Goal: Task Accomplishment & Management: Manage account settings

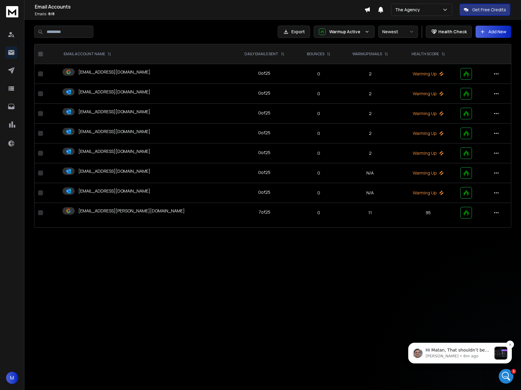
click at [452, 354] on p "Raj • 6m ago" at bounding box center [459, 355] width 66 height 5
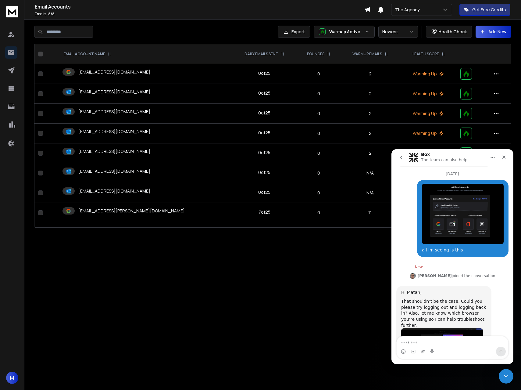
scroll to position [178, 0]
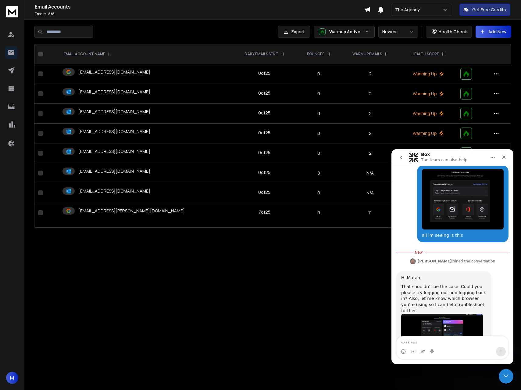
click at [461, 313] on img "Raj says…" at bounding box center [442, 327] width 82 height 29
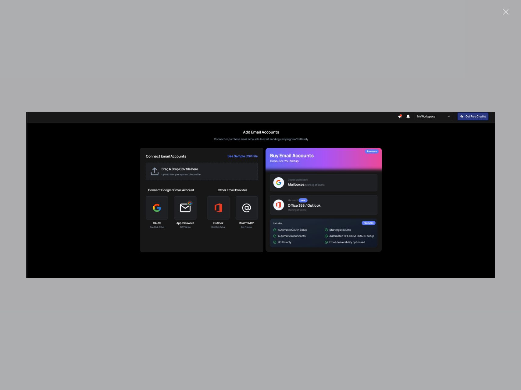
scroll to position [0, 0]
click at [354, 298] on div "Intercom messenger" at bounding box center [260, 195] width 521 height 390
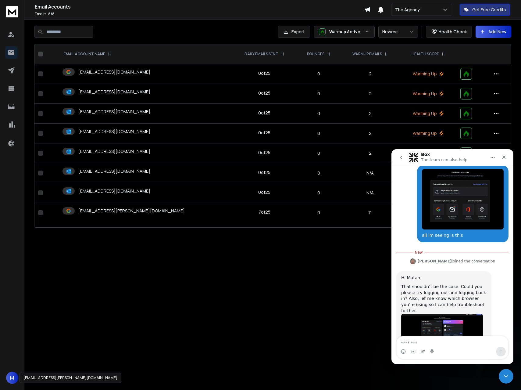
click at [9, 381] on span "M" at bounding box center [12, 377] width 12 height 12
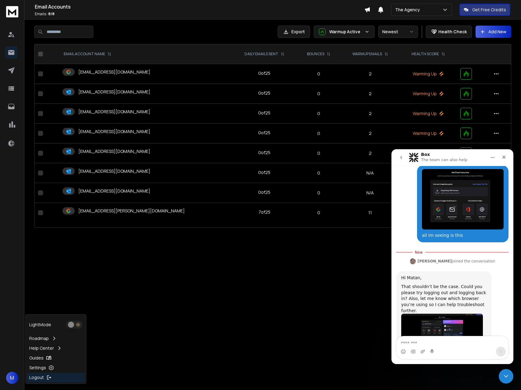
click at [36, 375] on p "Logout" at bounding box center [36, 377] width 15 height 6
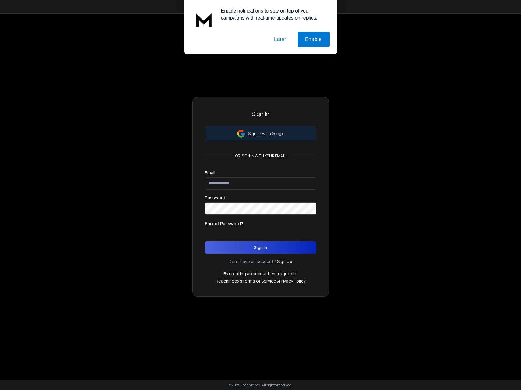
click at [256, 132] on p "Sign in with Google" at bounding box center [266, 134] width 36 height 6
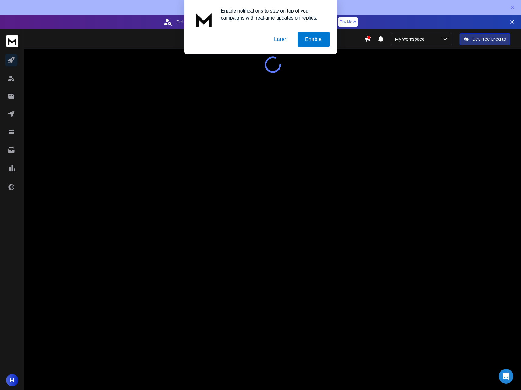
click at [286, 41] on button "Later" at bounding box center [280, 39] width 27 height 15
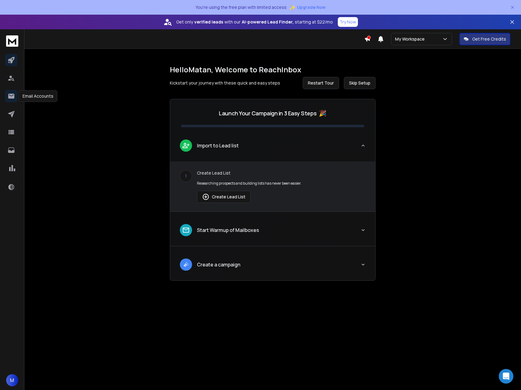
click at [12, 101] on link at bounding box center [11, 96] width 12 height 12
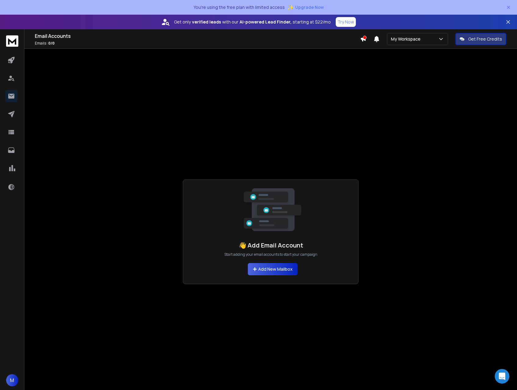
click at [271, 270] on button "Add New Mailbox" at bounding box center [273, 269] width 50 height 12
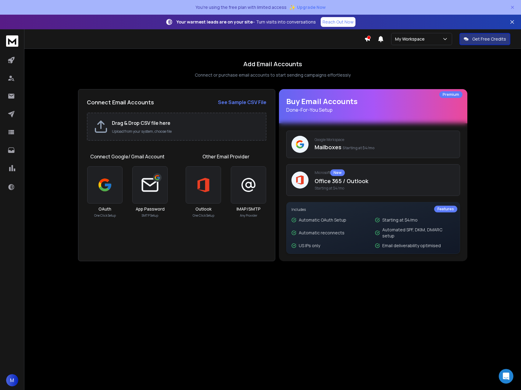
click at [386, 148] on p "Mailboxes Starting at $4/mo" at bounding box center [385, 147] width 140 height 9
click at [361, 141] on p "Google Workspace" at bounding box center [385, 139] width 140 height 5
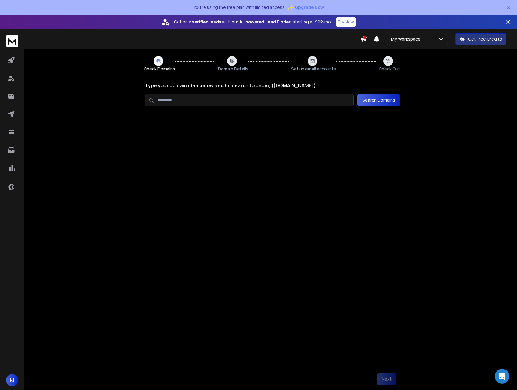
click at [285, 101] on input at bounding box center [249, 100] width 209 height 12
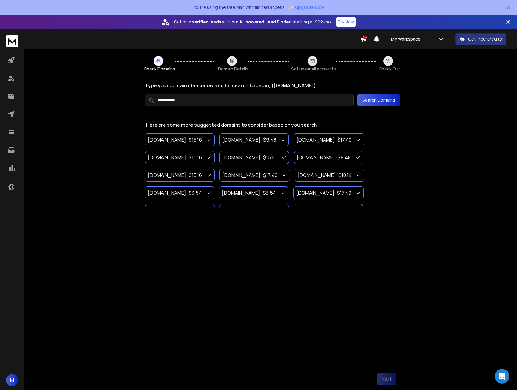
type input "**********"
drag, startPoint x: 194, startPoint y: 158, endPoint x: 226, endPoint y: 116, distance: 52.6
click at [227, 116] on div "Here are some more suggested domains to consider based on you search housetoins…" at bounding box center [272, 161] width 255 height 90
click at [202, 156] on h4 "$ 15.16" at bounding box center [194, 157] width 13 height 7
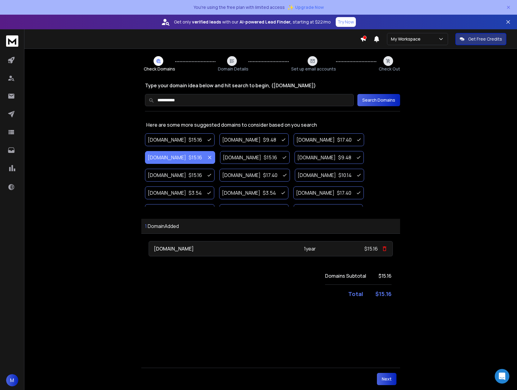
click at [388, 380] on button "Next" at bounding box center [387, 379] width 20 height 12
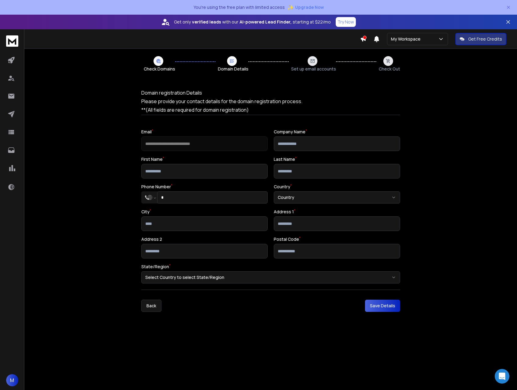
click at [379, 302] on button "Save Details" at bounding box center [382, 305] width 35 height 12
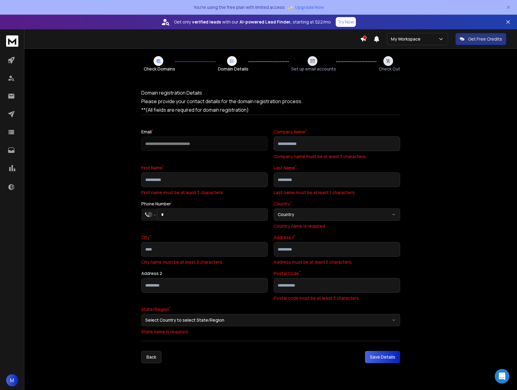
click at [299, 138] on input "text" at bounding box center [337, 143] width 126 height 15
type input "**********"
select select "**"
type input "**********"
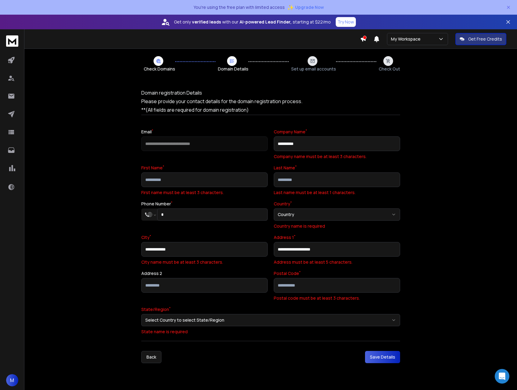
type input "*****"
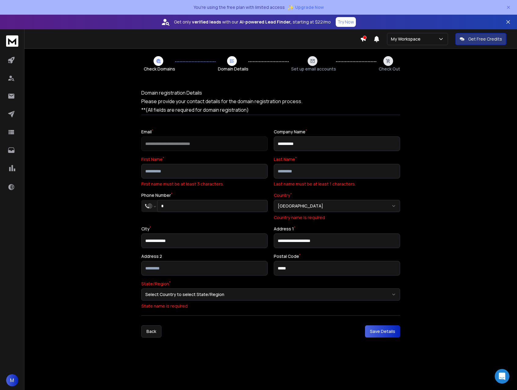
click at [197, 171] on input "text" at bounding box center [204, 171] width 126 height 15
type input "*****"
type input "*******"
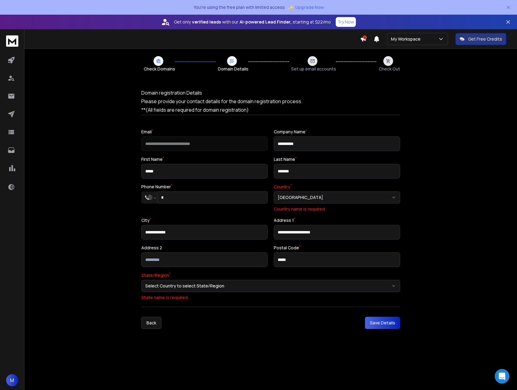
click at [288, 200] on button "Uzbekistan" at bounding box center [337, 197] width 126 height 12
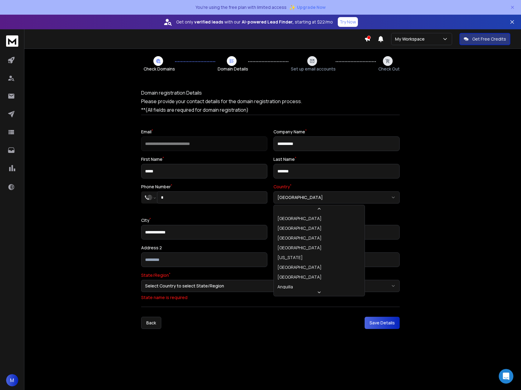
scroll to position [2205, 0]
select select "**"
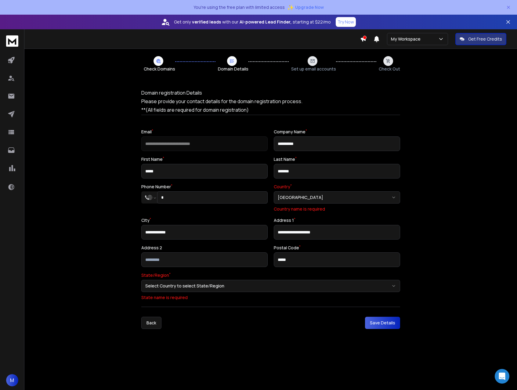
click at [246, 293] on div "**********" at bounding box center [270, 286] width 259 height 27
click at [246, 288] on button "Select Country to select State/Region" at bounding box center [270, 286] width 259 height 12
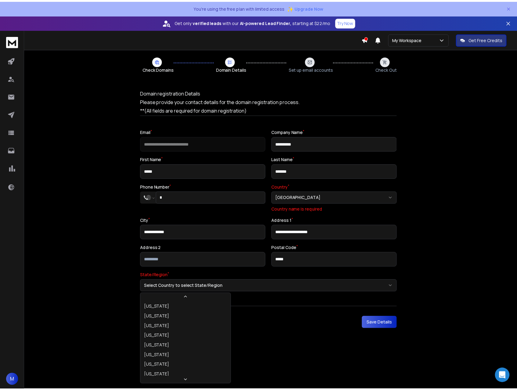
scroll to position [13, 0]
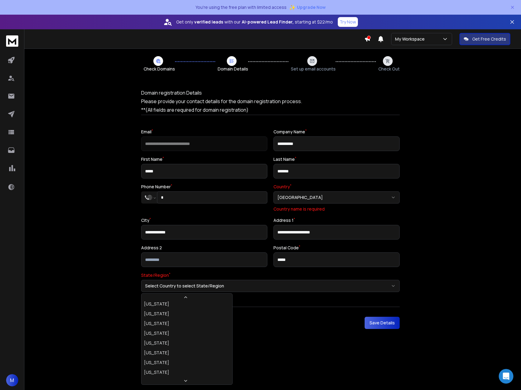
select select "**********"
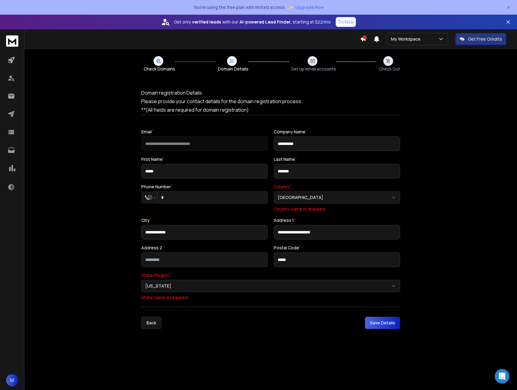
click at [377, 320] on button "Save Details" at bounding box center [382, 323] width 35 height 12
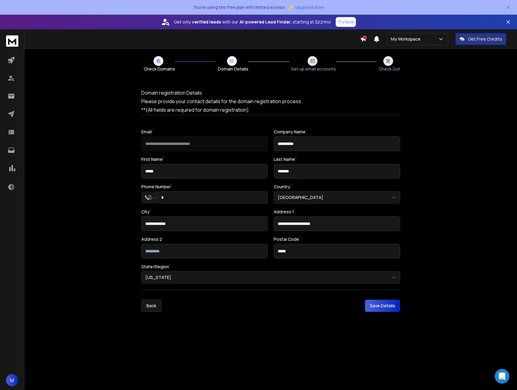
click at [383, 306] on button "Save Details" at bounding box center [382, 305] width 35 height 12
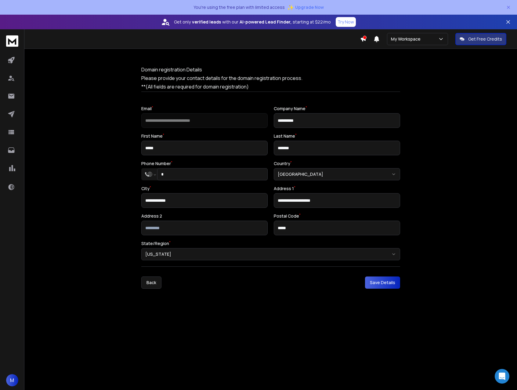
scroll to position [30, 0]
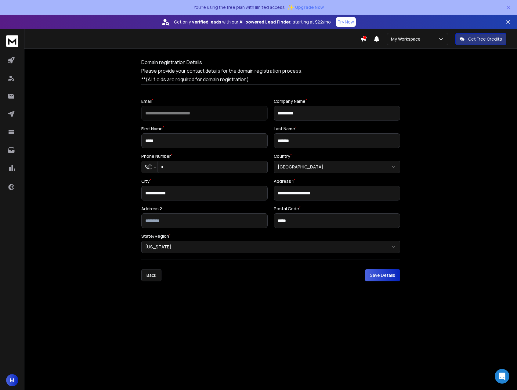
click at [228, 178] on form "**********" at bounding box center [270, 192] width 259 height 187
click at [228, 170] on input "*" at bounding box center [212, 167] width 110 height 12
type input "**********"
click at [382, 279] on button "Save Details" at bounding box center [382, 275] width 35 height 12
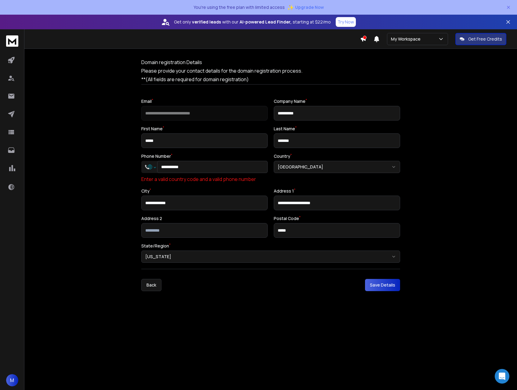
click at [147, 167] on select "**********" at bounding box center [150, 167] width 10 height 12
select select "**"
click at [145, 161] on select "**********" at bounding box center [150, 167] width 10 height 12
click at [371, 286] on button "Save Details" at bounding box center [382, 285] width 35 height 12
click at [235, 167] on input "**" at bounding box center [212, 167] width 110 height 12
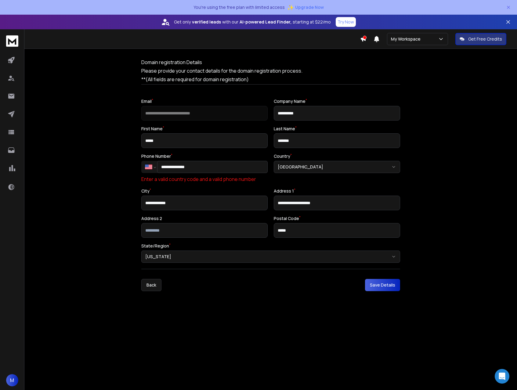
type input "**********"
click at [388, 282] on button "Save Details" at bounding box center [382, 285] width 35 height 12
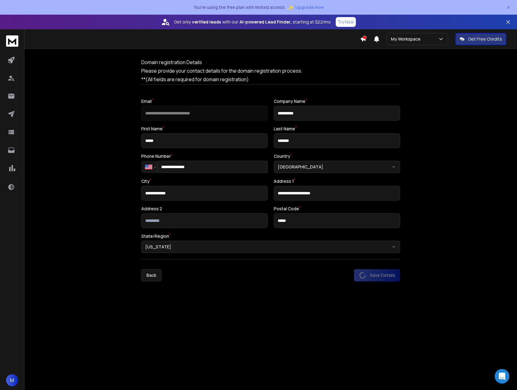
click at [508, 22] on icon at bounding box center [508, 22] width 4 height 4
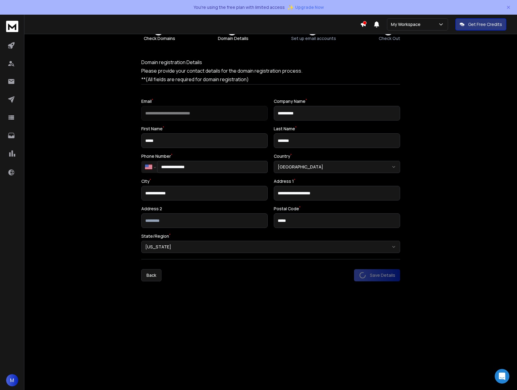
scroll to position [16, 0]
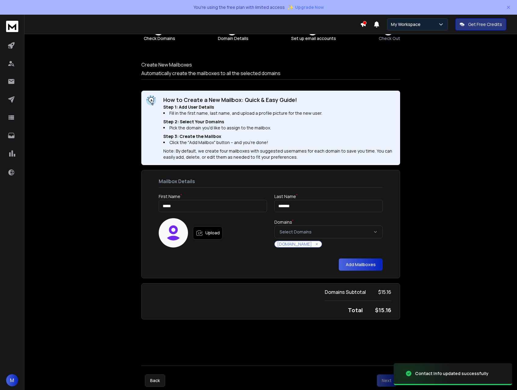
click at [417, 24] on p "My Workspace" at bounding box center [407, 24] width 32 height 6
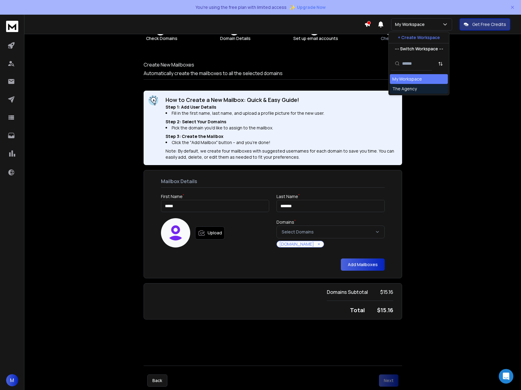
click at [431, 100] on section "Check Domains Domain Details Set up email accounts Check Out Create New Mailbox…" at bounding box center [272, 203] width 497 height 371
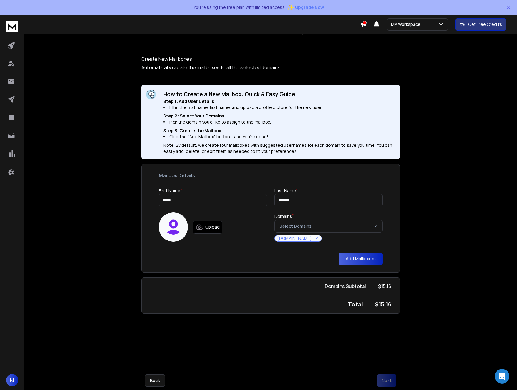
scroll to position [25, 0]
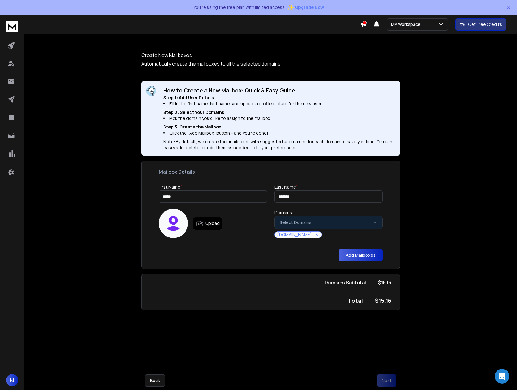
click at [308, 225] on button "Select Domains" at bounding box center [328, 222] width 108 height 13
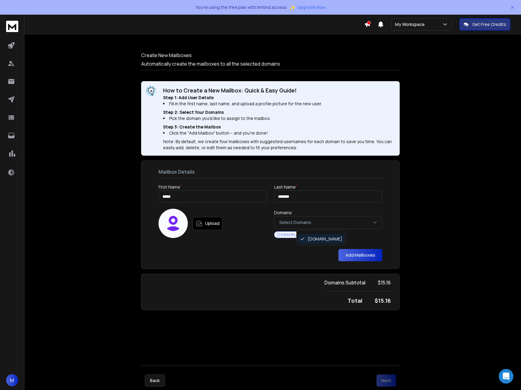
click at [322, 241] on div "housetohomefinder.com" at bounding box center [321, 239] width 47 height 10
click at [354, 257] on button "Add Mailboxes" at bounding box center [360, 255] width 44 height 12
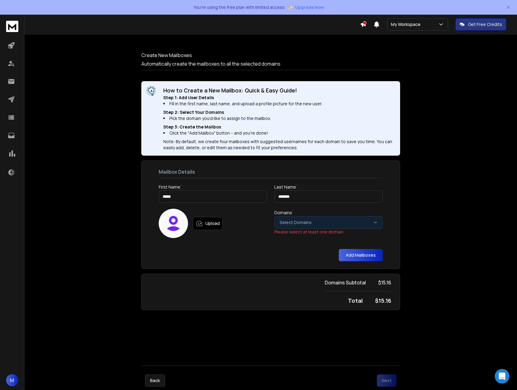
click at [283, 220] on button "Select Domains" at bounding box center [328, 222] width 108 height 13
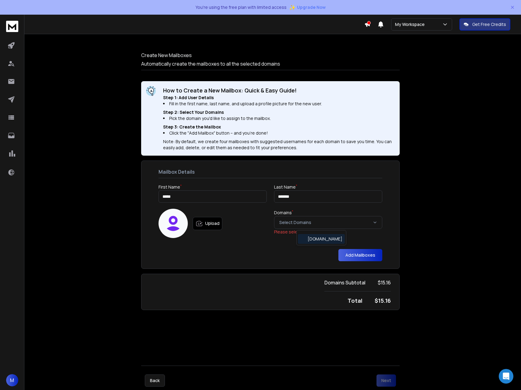
click at [308, 240] on div "housetohomefinder.com" at bounding box center [321, 239] width 47 height 10
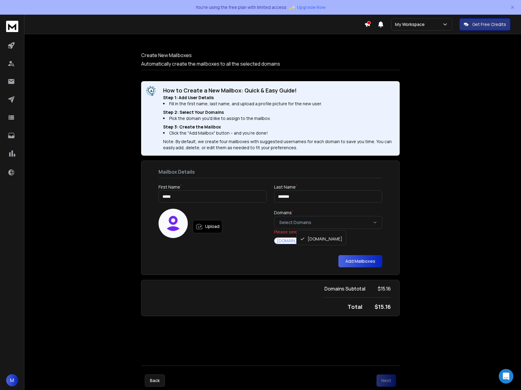
click at [304, 252] on div "Add Mailboxes" at bounding box center [271, 258] width 224 height 17
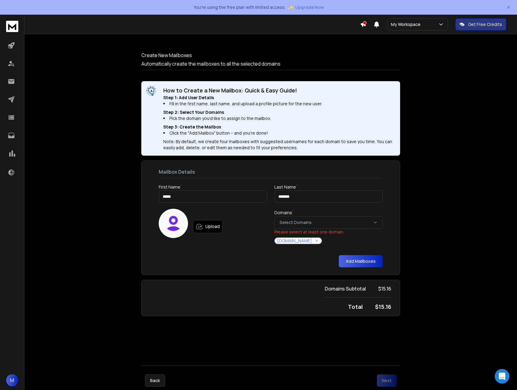
click at [353, 261] on button "Add Mailboxes" at bounding box center [360, 261] width 44 height 12
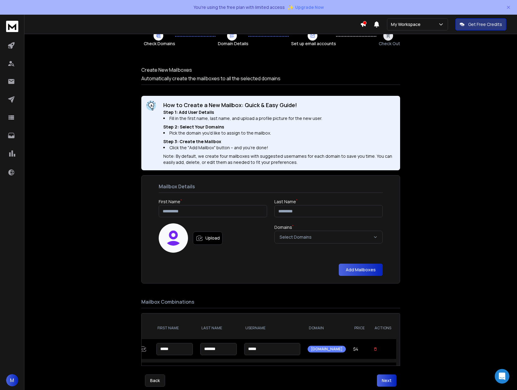
scroll to position [0, 0]
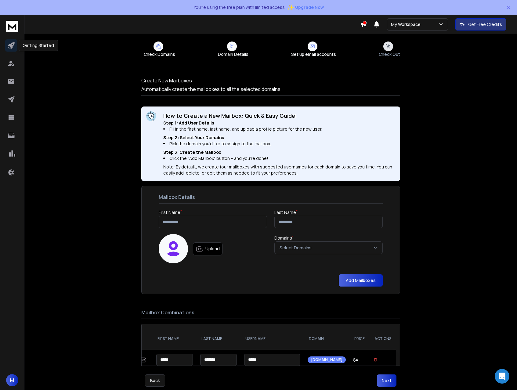
click at [11, 50] on link at bounding box center [11, 45] width 12 height 12
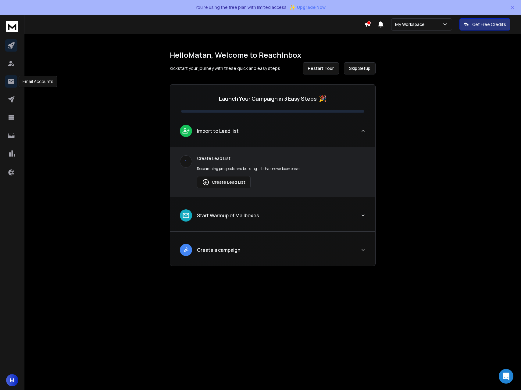
click at [11, 82] on icon at bounding box center [11, 81] width 6 height 5
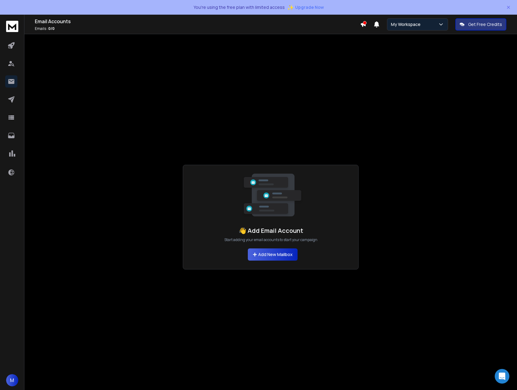
click at [423, 24] on p "My Workspace" at bounding box center [407, 24] width 32 height 6
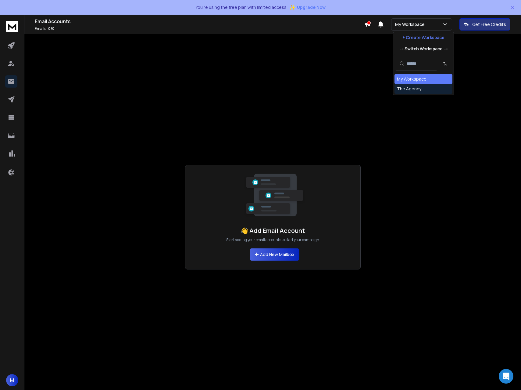
click at [424, 86] on div "The Agency" at bounding box center [424, 89] width 58 height 10
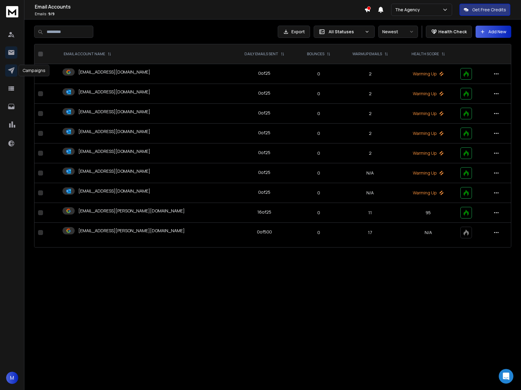
click at [13, 71] on icon at bounding box center [11, 70] width 7 height 7
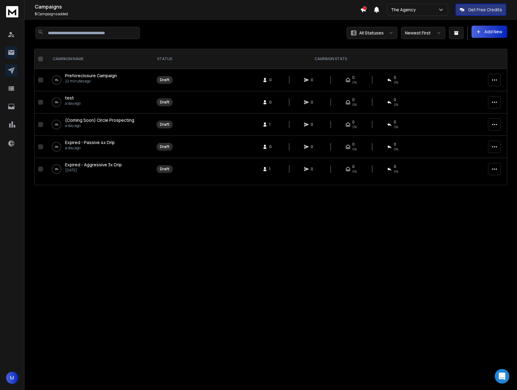
click at [17, 51] on div at bounding box center [12, 53] width 14 height 14
click at [15, 52] on link at bounding box center [11, 52] width 12 height 12
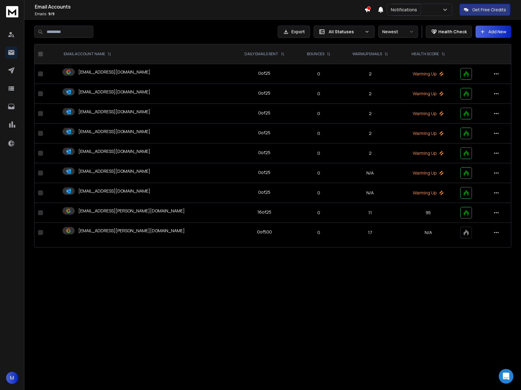
drag, startPoint x: 381, startPoint y: 12, endPoint x: 410, endPoint y: 12, distance: 29.6
click at [410, 12] on div "Notifications" at bounding box center [404, 10] width 34 height 12
click at [427, 9] on div "The Agency" at bounding box center [421, 10] width 53 height 6
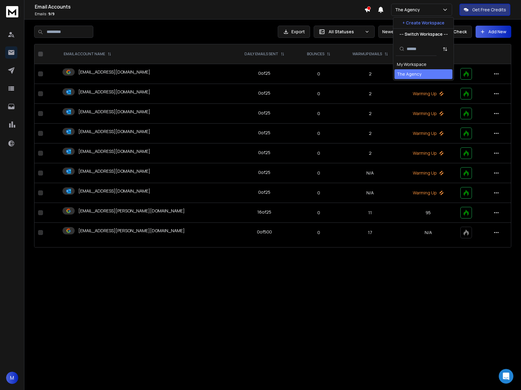
click at [327, 283] on div "Your warmest leads are on your site – Turn visits into conversations Reach Out …" at bounding box center [260, 195] width 521 height 390
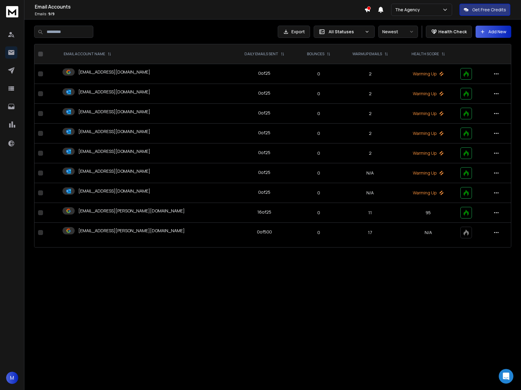
click at [354, 133] on td "2" at bounding box center [370, 134] width 59 height 20
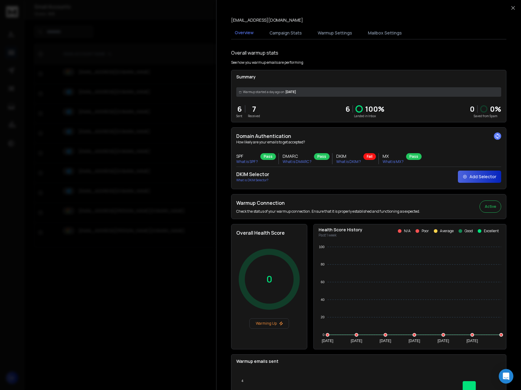
click at [92, 112] on div at bounding box center [260, 195] width 521 height 390
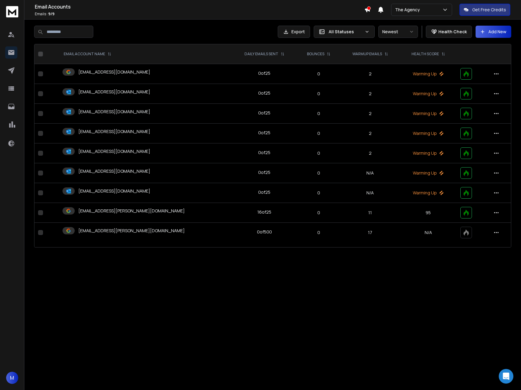
click at [350, 132] on td "2" at bounding box center [370, 134] width 59 height 20
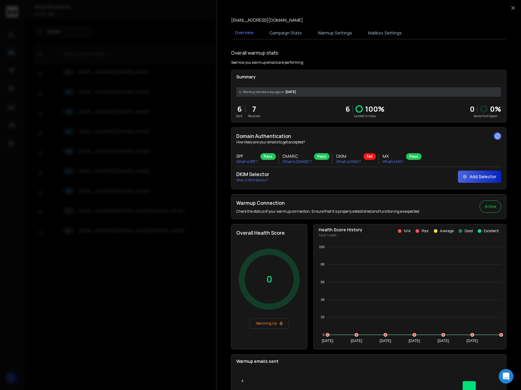
click at [71, 195] on div at bounding box center [260, 195] width 521 height 390
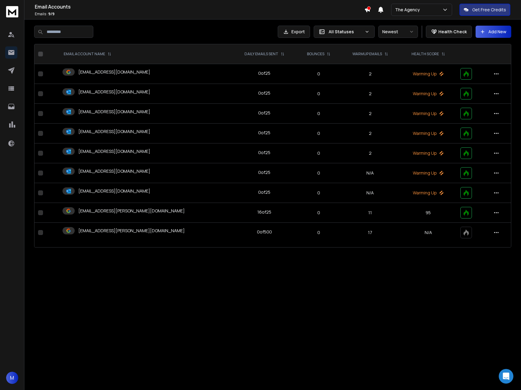
click at [341, 170] on td "N/A" at bounding box center [370, 173] width 59 height 20
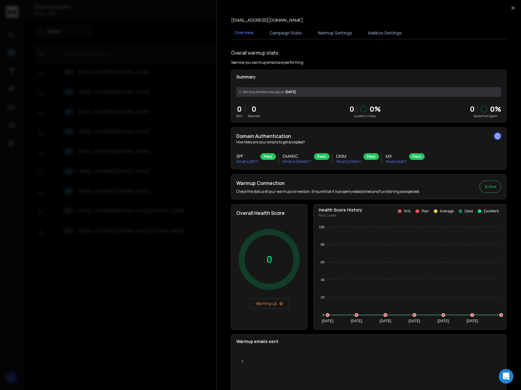
click at [114, 199] on div at bounding box center [260, 195] width 521 height 390
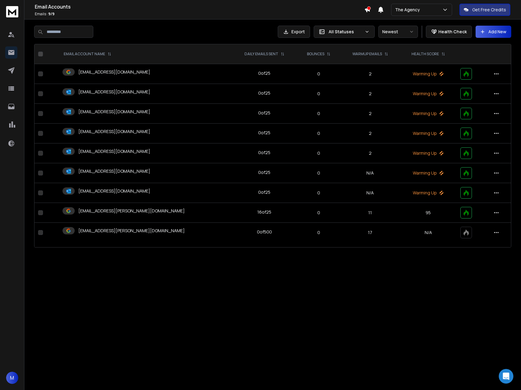
click at [303, 116] on p "0" at bounding box center [319, 113] width 36 height 6
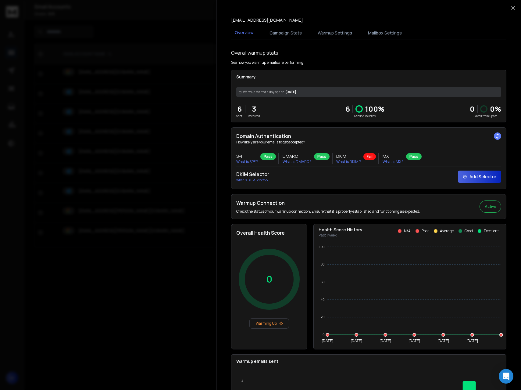
drag, startPoint x: 68, startPoint y: 192, endPoint x: 150, endPoint y: 169, distance: 85.4
click at [69, 192] on div at bounding box center [260, 195] width 521 height 390
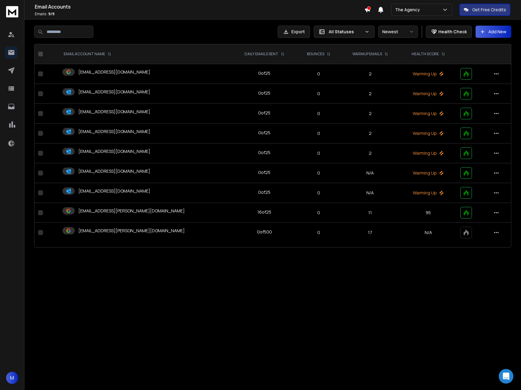
click at [341, 130] on td "2" at bounding box center [370, 134] width 59 height 20
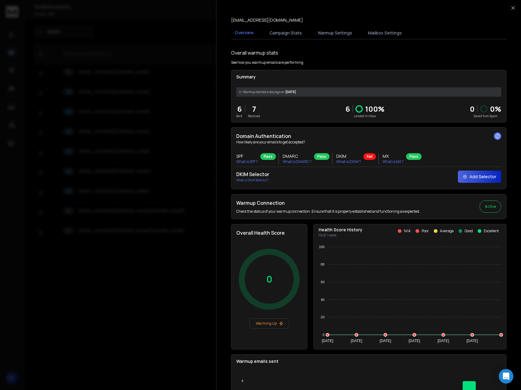
click at [86, 99] on div at bounding box center [260, 195] width 521 height 390
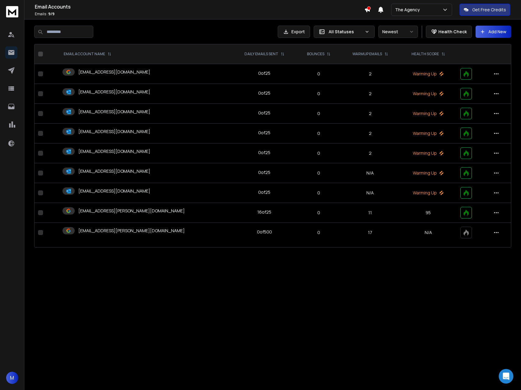
click at [341, 91] on td "2" at bounding box center [370, 94] width 59 height 20
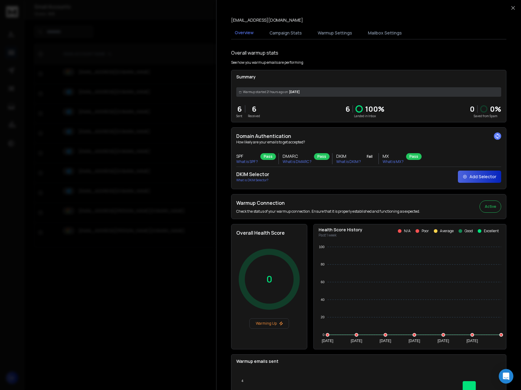
click at [371, 156] on div "Fail" at bounding box center [369, 156] width 13 height 7
click at [369, 156] on div "Fail" at bounding box center [369, 156] width 13 height 7
click at [92, 122] on div at bounding box center [260, 195] width 521 height 390
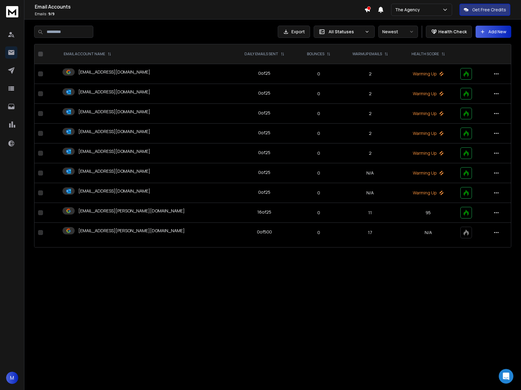
click at [257, 72] on td "0 of 25" at bounding box center [264, 72] width 65 height 16
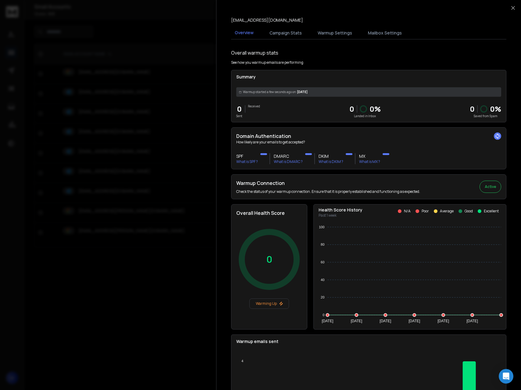
click at [208, 129] on div at bounding box center [260, 195] width 521 height 390
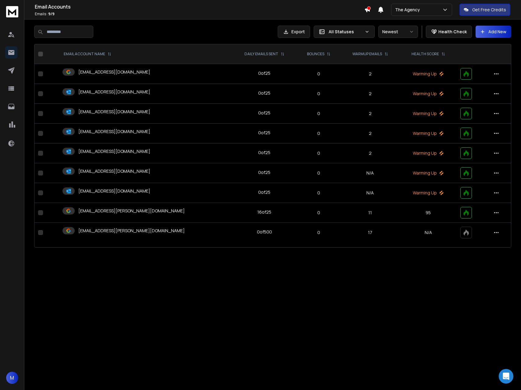
click at [127, 109] on p "matanmichael@homeask.org" at bounding box center [114, 112] width 72 height 6
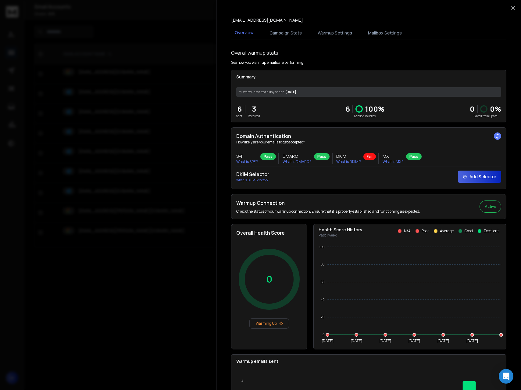
click at [91, 113] on div at bounding box center [260, 195] width 521 height 390
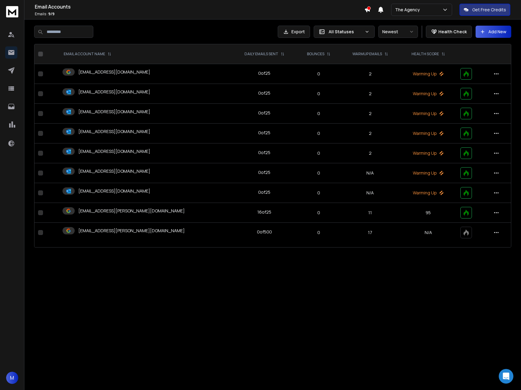
click at [117, 132] on p "matan@myagencyre.com" at bounding box center [114, 131] width 72 height 6
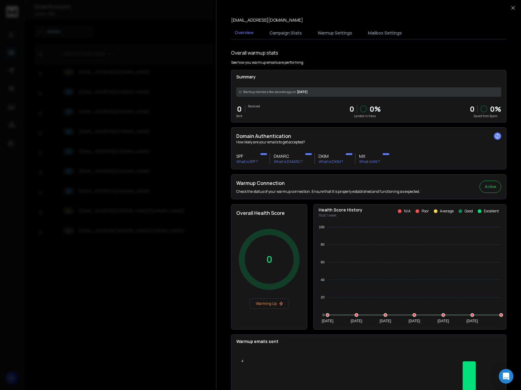
click at [103, 140] on div at bounding box center [260, 195] width 521 height 390
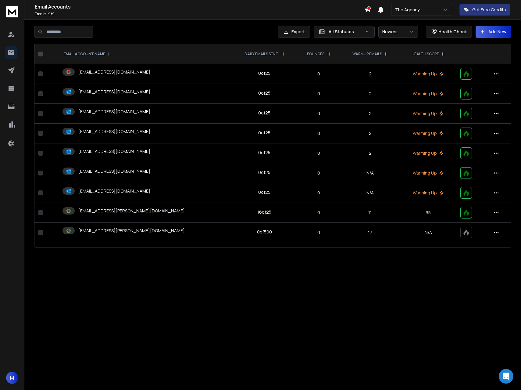
click at [121, 169] on p "matan@behomeagain.org" at bounding box center [114, 171] width 72 height 6
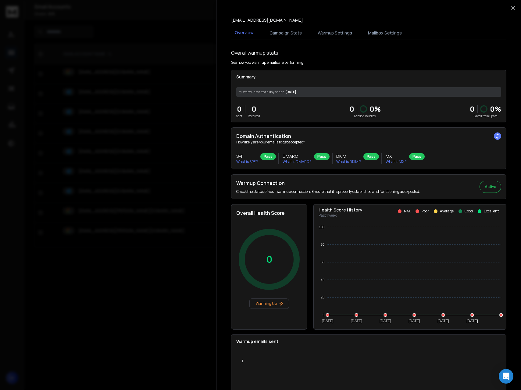
click at [123, 168] on div at bounding box center [260, 195] width 521 height 390
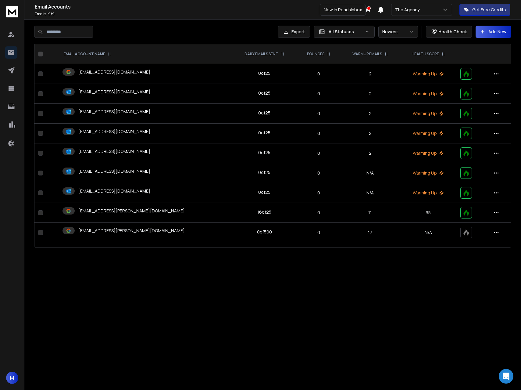
click at [370, 10] on icon at bounding box center [367, 9] width 5 height 5
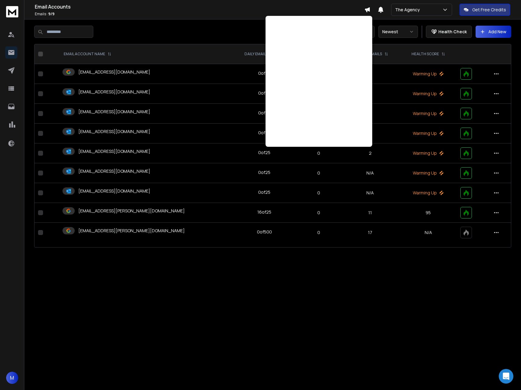
click at [16, 378] on span "M" at bounding box center [12, 377] width 12 height 12
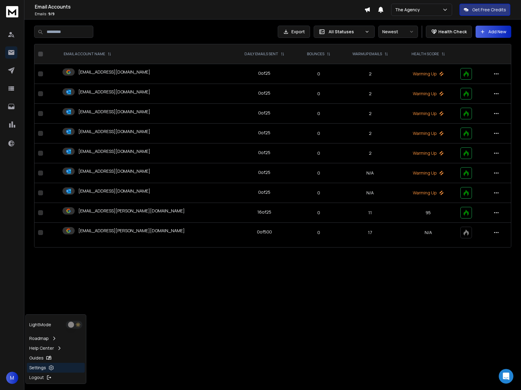
click at [34, 368] on p "Settings" at bounding box center [37, 367] width 17 height 6
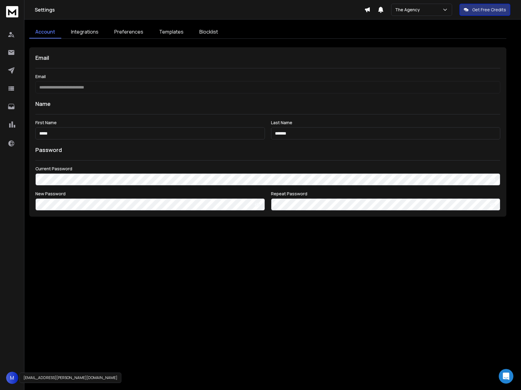
click at [13, 379] on span "M" at bounding box center [12, 377] width 12 height 12
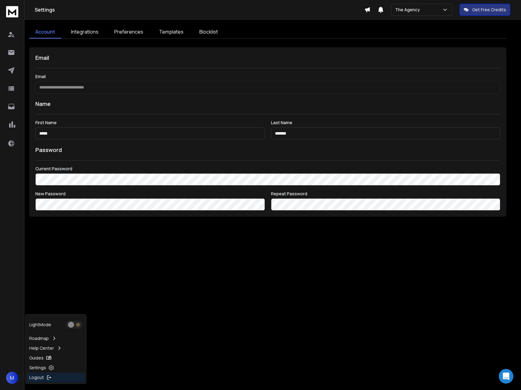
click at [42, 375] on p "Logout" at bounding box center [36, 377] width 15 height 6
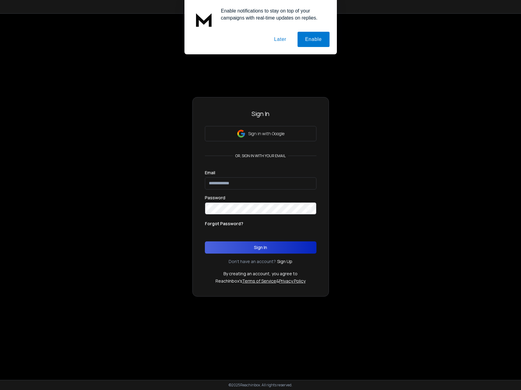
click at [247, 178] on div "Email" at bounding box center [261, 179] width 112 height 19
click at [245, 183] on input "email" at bounding box center [261, 183] width 112 height 12
type input "**********"
click at [245, 247] on button "Sign In" at bounding box center [261, 247] width 112 height 12
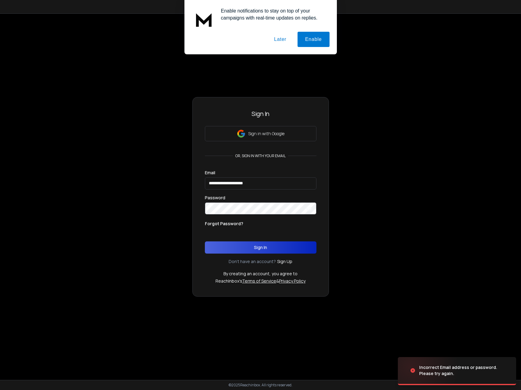
click at [310, 207] on icon at bounding box center [308, 209] width 5 height 4
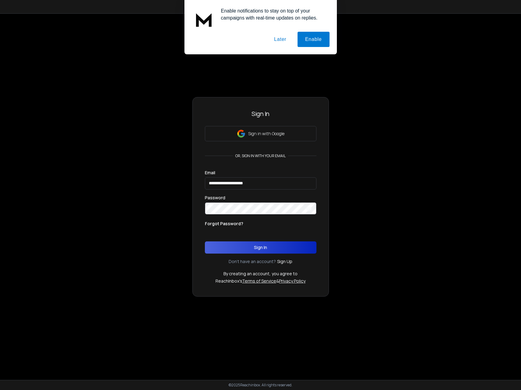
click at [205, 241] on button "Sign In" at bounding box center [261, 247] width 112 height 12
click at [265, 124] on div "Sign In" at bounding box center [261, 116] width 112 height 15
click at [265, 136] on p "Sign in with Google" at bounding box center [266, 134] width 36 height 6
click at [280, 42] on button "Later" at bounding box center [280, 39] width 27 height 15
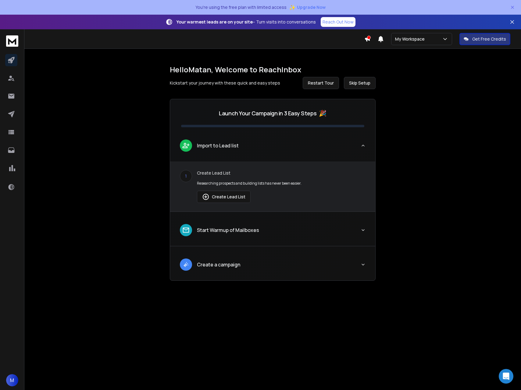
click at [9, 384] on span "M" at bounding box center [12, 380] width 12 height 12
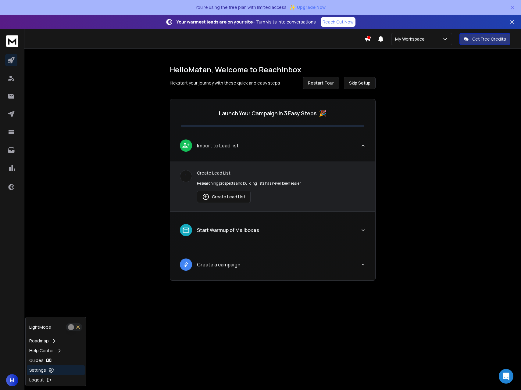
click at [42, 367] on p "Settings" at bounding box center [37, 370] width 17 height 6
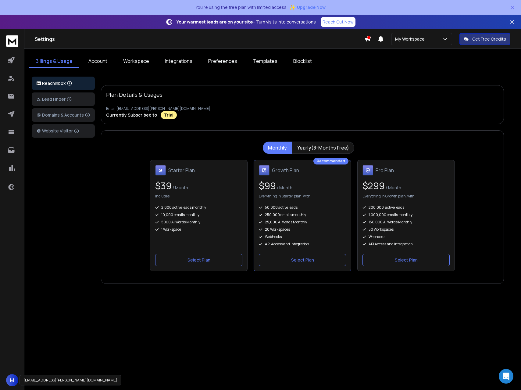
click at [13, 380] on span "M" at bounding box center [12, 380] width 12 height 12
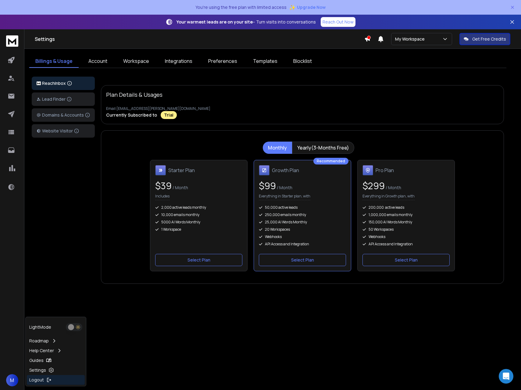
click at [47, 379] on icon at bounding box center [49, 380] width 4 height 4
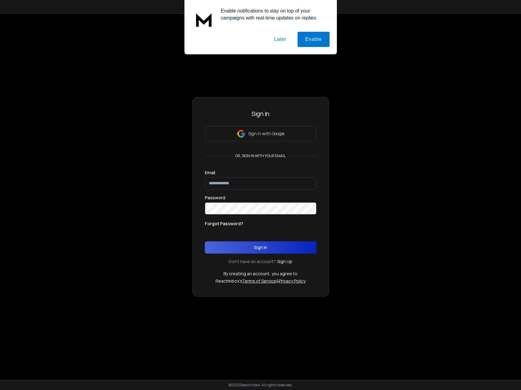
click at [244, 186] on input "email" at bounding box center [261, 183] width 112 height 12
type input "**********"
click at [249, 245] on button "Sign In" at bounding box center [261, 247] width 112 height 12
click at [205, 241] on button "Sign In" at bounding box center [261, 247] width 112 height 12
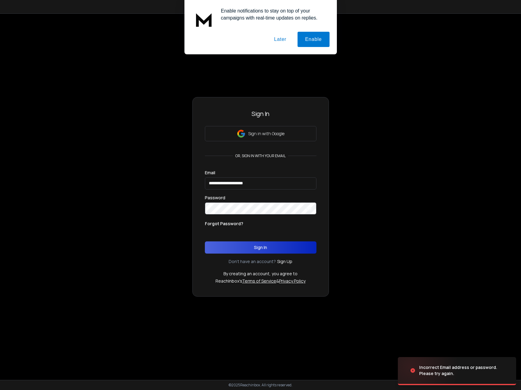
click at [267, 145] on div "**********" at bounding box center [261, 205] width 112 height 158
click at [267, 131] on p "Sign in with Google" at bounding box center [266, 134] width 36 height 6
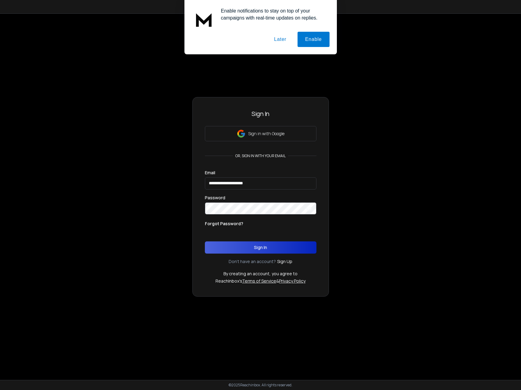
click at [281, 43] on button "Later" at bounding box center [280, 39] width 27 height 15
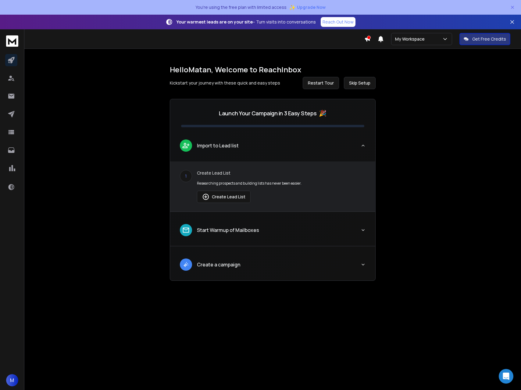
click at [513, 22] on icon at bounding box center [512, 22] width 4 height 4
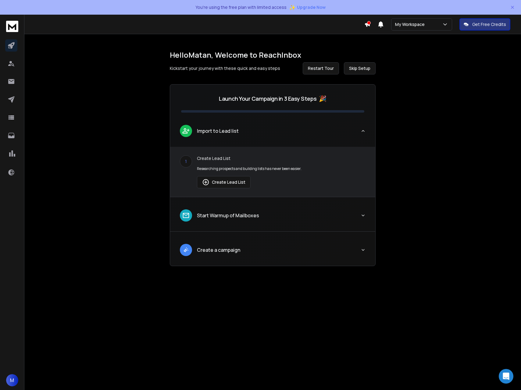
click at [515, 5] on div "You're using the free plan with limited access ✨ Upgrade Now" at bounding box center [260, 7] width 521 height 15
click at [511, 6] on icon "Close notification" at bounding box center [512, 7] width 2 height 2
